Goal: Task Accomplishment & Management: Manage account settings

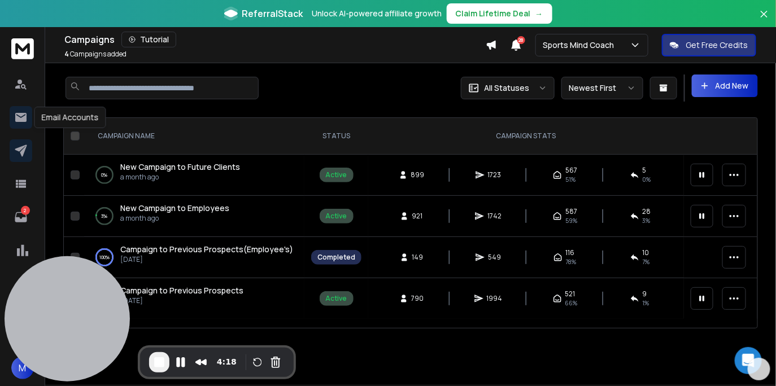
click at [21, 112] on icon at bounding box center [21, 118] width 14 height 14
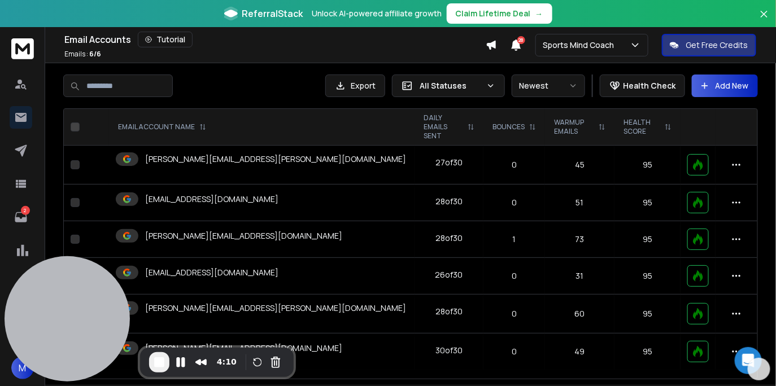
click at [211, 160] on p "[PERSON_NAME][EMAIL_ADDRESS][PERSON_NAME][DOMAIN_NAME]" at bounding box center [275, 159] width 261 height 11
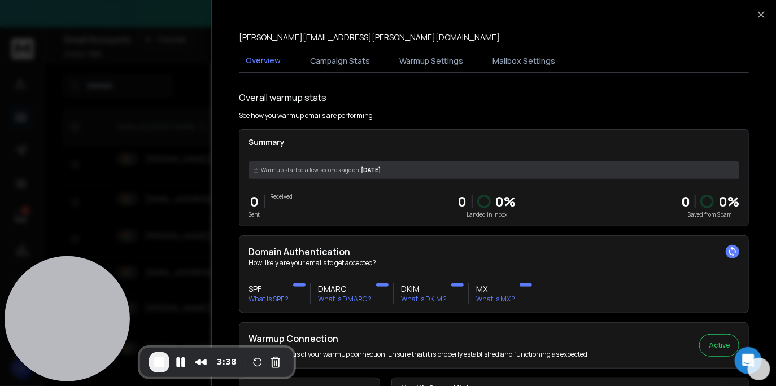
click at [174, 78] on div at bounding box center [388, 193] width 776 height 386
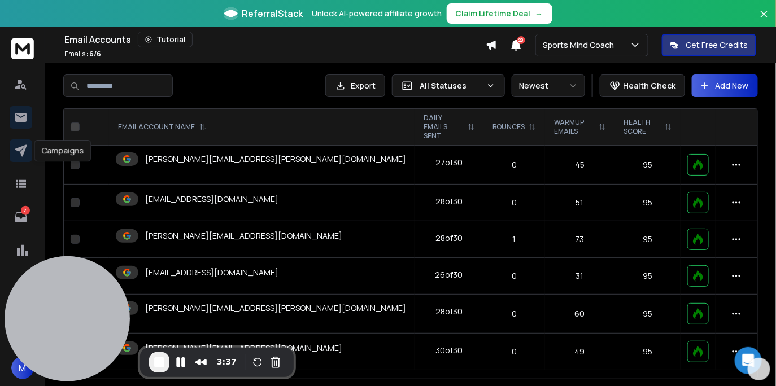
click at [20, 151] on icon at bounding box center [21, 151] width 14 height 14
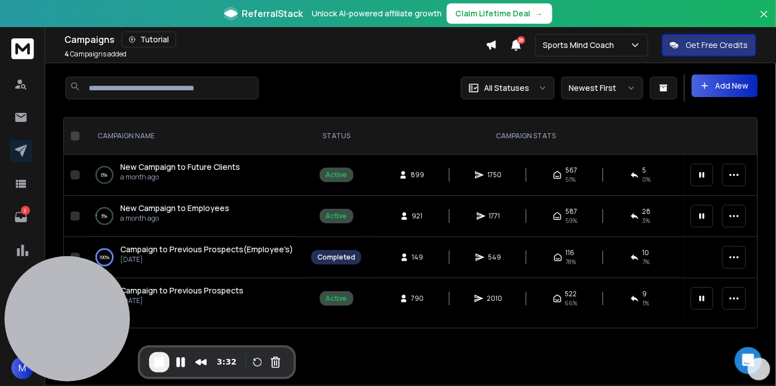
click at [189, 252] on span "Campaign to Previous Prospects(Employee's)" at bounding box center [206, 249] width 173 height 11
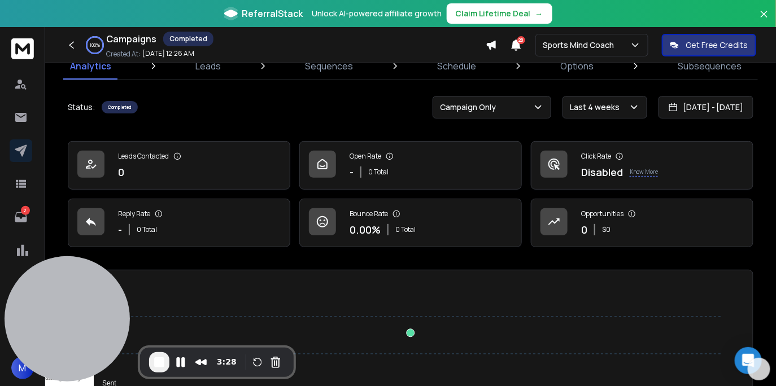
scroll to position [43, 0]
click at [629, 109] on icon "button" at bounding box center [634, 106] width 11 height 11
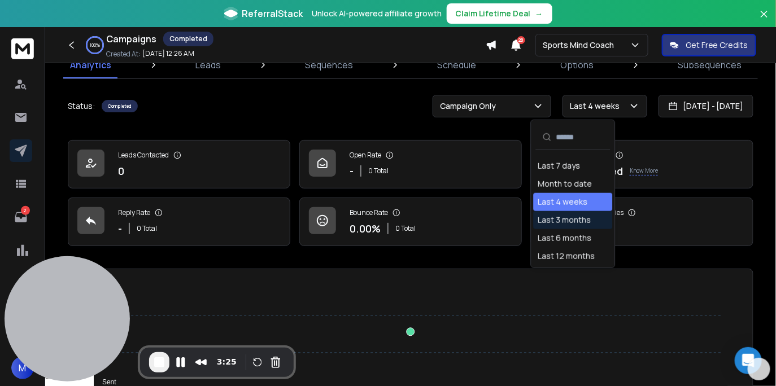
click at [566, 219] on div "Last 3 months" at bounding box center [564, 220] width 53 height 11
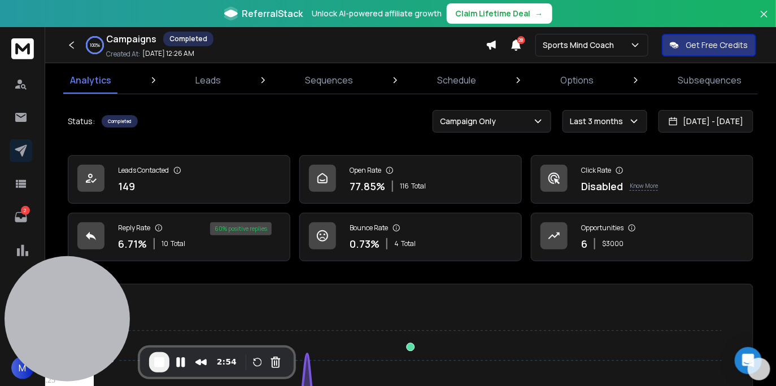
scroll to position [0, 0]
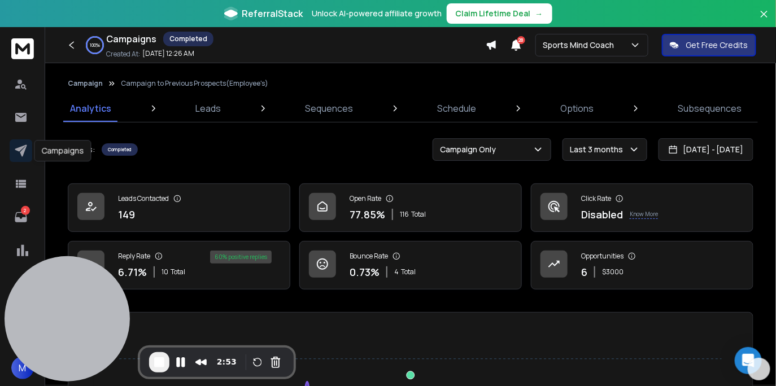
click at [17, 154] on icon at bounding box center [21, 151] width 14 height 14
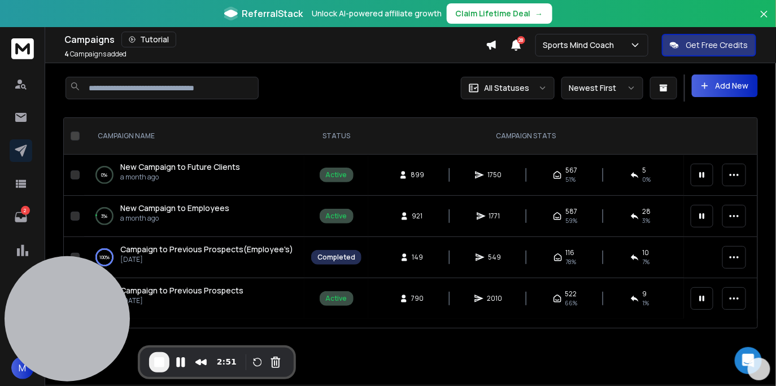
click at [183, 165] on span "New Campaign to Future Clients" at bounding box center [180, 167] width 120 height 11
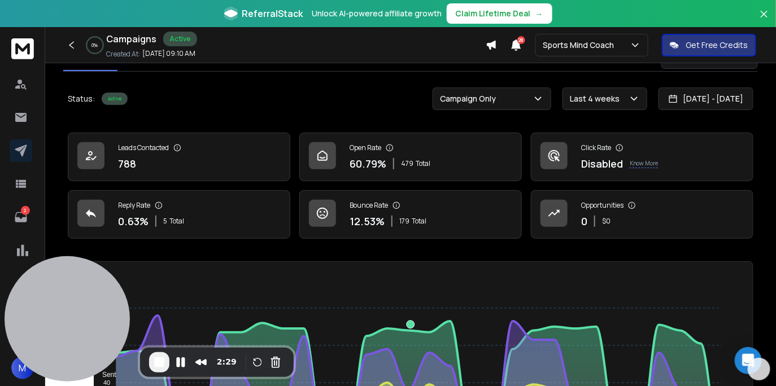
scroll to position [44, 0]
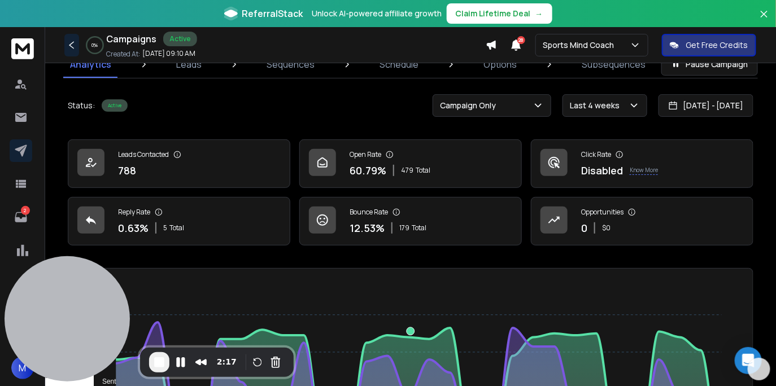
click at [73, 50] on icon at bounding box center [72, 45] width 10 height 10
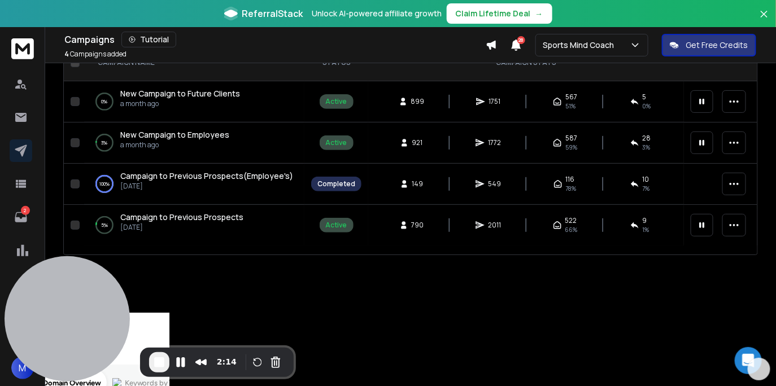
scroll to position [85, 0]
